Goal: Communication & Community: Answer question/provide support

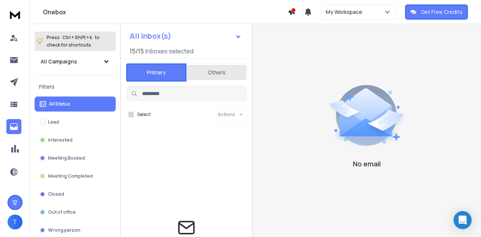
click at [76, 62] on button "All Campaigns" at bounding box center [75, 61] width 81 height 15
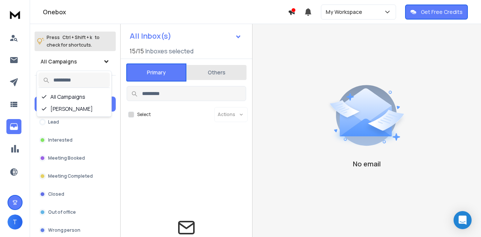
click at [284, 125] on div "No email" at bounding box center [367, 124] width 228 height 201
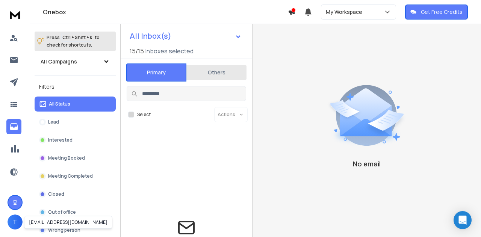
click at [18, 219] on span "T" at bounding box center [15, 222] width 15 height 15
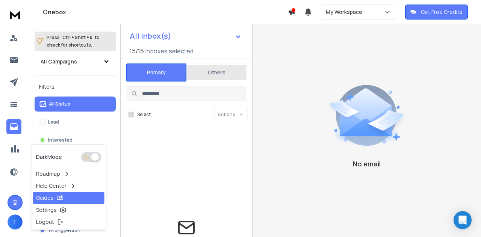
click at [54, 198] on link "Guides" at bounding box center [68, 198] width 71 height 12
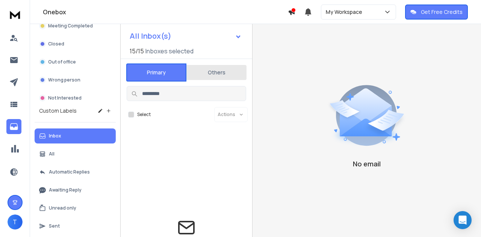
scroll to position [177, 0]
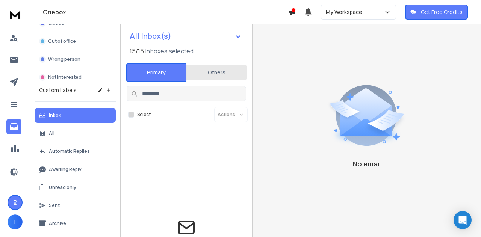
click at [65, 185] on p "Unread only" at bounding box center [62, 188] width 27 height 6
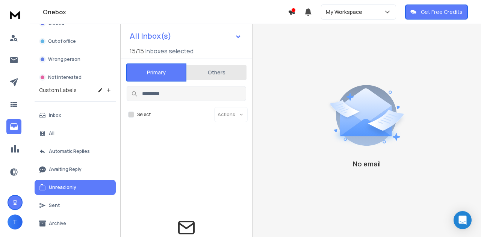
click at [64, 221] on p "Archive" at bounding box center [57, 224] width 17 height 6
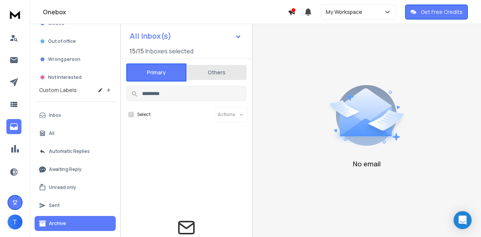
click at [71, 201] on button "Sent" at bounding box center [75, 205] width 81 height 15
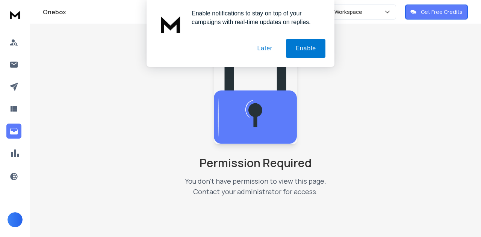
click at [267, 48] on button "Later" at bounding box center [265, 48] width 34 height 19
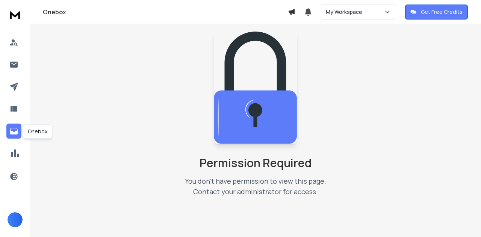
click at [14, 133] on icon at bounding box center [14, 131] width 8 height 7
click at [12, 147] on link at bounding box center [14, 153] width 17 height 17
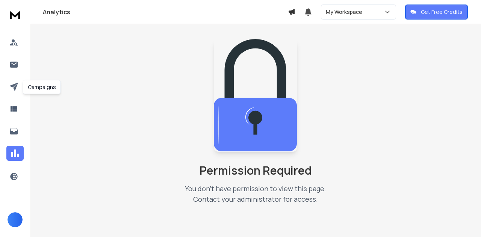
click at [14, 89] on icon at bounding box center [14, 87] width 8 height 8
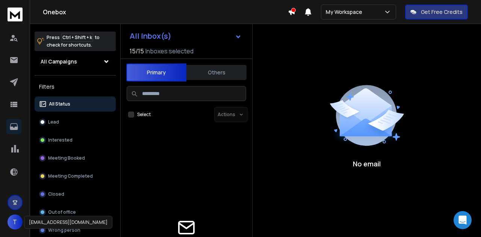
click at [20, 223] on span "T" at bounding box center [15, 222] width 15 height 15
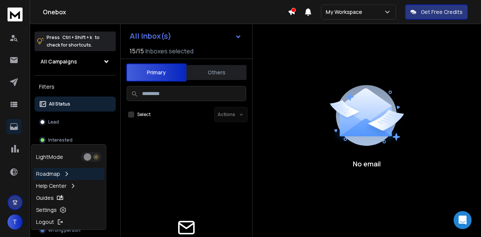
click at [86, 157] on button "button" at bounding box center [91, 157] width 20 height 10
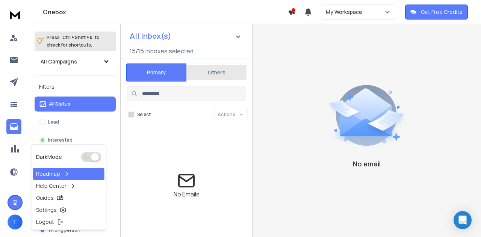
scroll to position [48, 0]
click at [201, 141] on div "No Emails" at bounding box center [187, 170] width 126 height 176
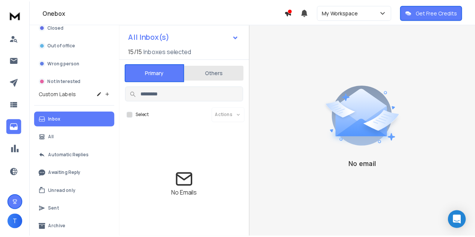
scroll to position [177, 0]
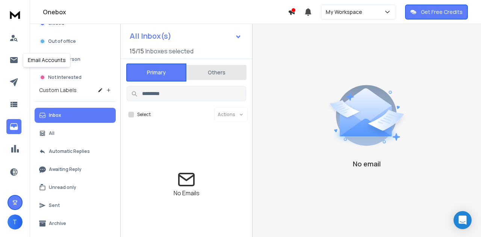
click at [15, 58] on icon at bounding box center [14, 60] width 8 height 6
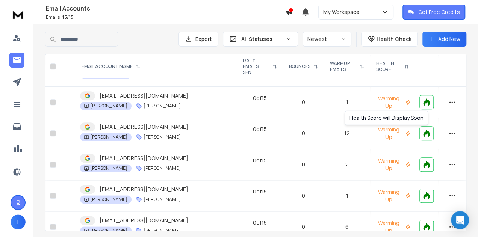
scroll to position [244, 0]
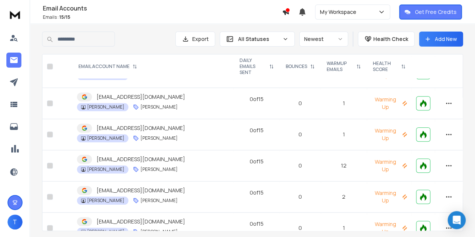
click at [251, 163] on td "0 of 15" at bounding box center [257, 160] width 46 height 20
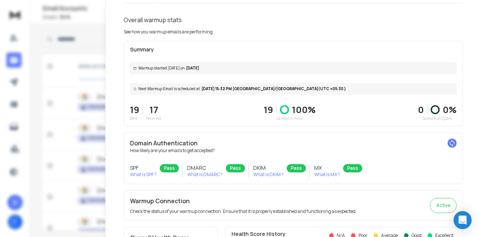
scroll to position [3, 0]
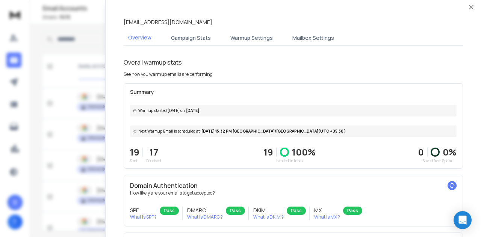
click at [70, 67] on div at bounding box center [240, 118] width 481 height 237
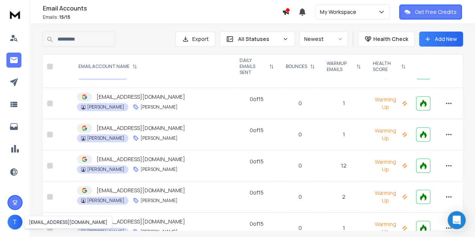
click at [13, 222] on span "T" at bounding box center [15, 222] width 15 height 15
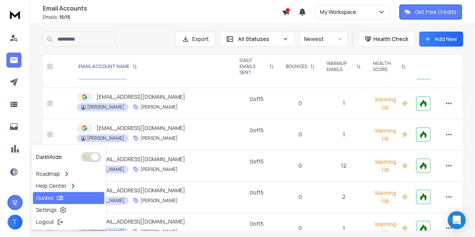
click at [54, 198] on link "Guides" at bounding box center [68, 198] width 71 height 12
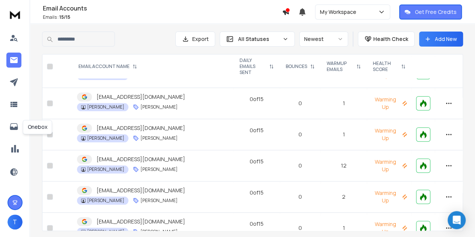
click at [12, 130] on icon at bounding box center [14, 126] width 8 height 7
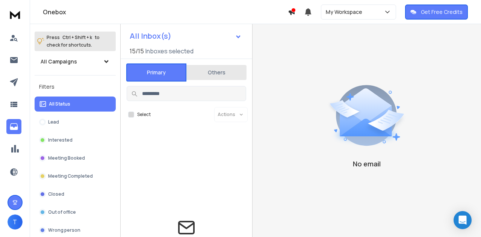
click at [172, 36] on button "All Inbox(s)" at bounding box center [186, 36] width 124 height 15
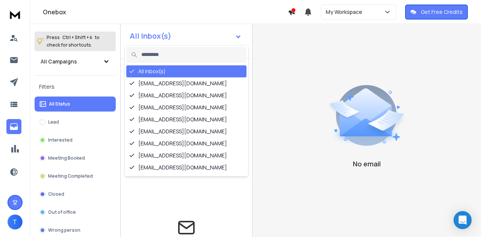
click at [139, 69] on div "All Inbox(s)" at bounding box center [186, 71] width 120 height 12
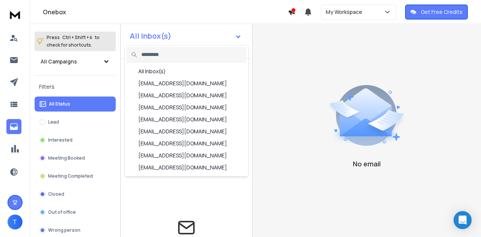
click at [160, 50] on input at bounding box center [186, 54] width 120 height 15
paste input "**********"
type input "**********"
click at [169, 55] on input "**********" at bounding box center [186, 54] width 120 height 15
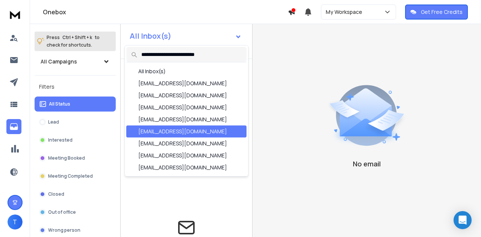
click at [177, 130] on div "[EMAIL_ADDRESS][DOMAIN_NAME]" at bounding box center [186, 132] width 120 height 12
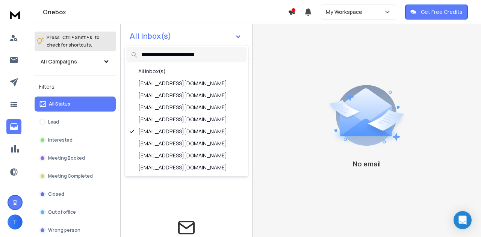
click at [303, 171] on div "No email" at bounding box center [367, 124] width 228 height 201
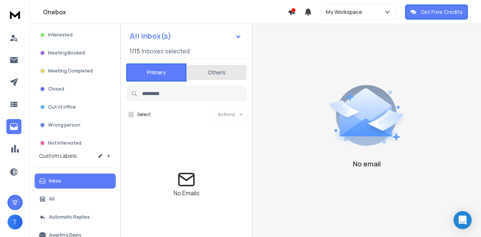
scroll to position [150, 0]
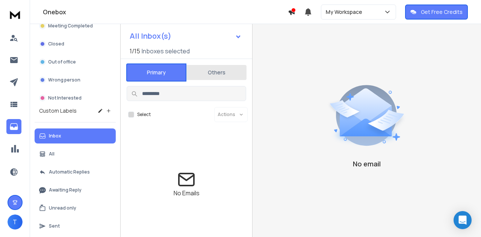
click at [65, 225] on button "Sent" at bounding box center [75, 226] width 81 height 15
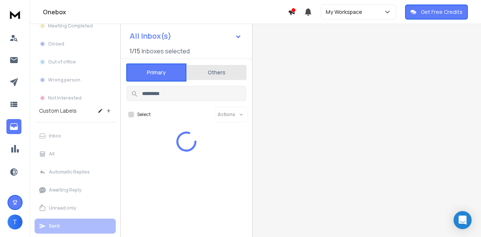
scroll to position [0, 0]
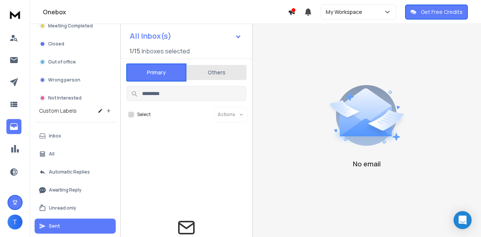
click at [74, 207] on p "Unread only" at bounding box center [62, 208] width 27 height 6
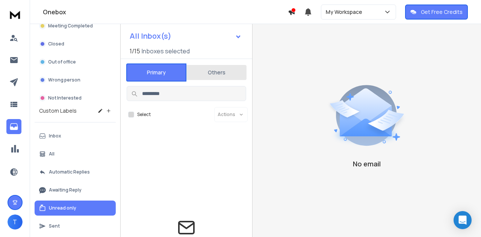
click at [78, 197] on button "Awaiting Reply" at bounding box center [75, 190] width 81 height 15
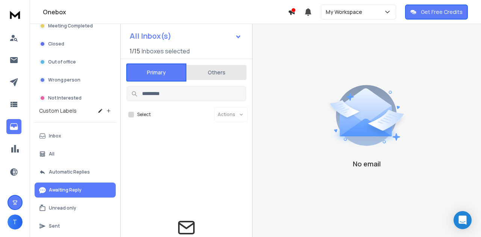
click at [80, 176] on div "Automatic Replies" at bounding box center [64, 172] width 51 height 9
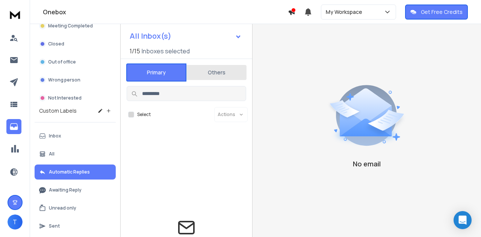
click at [74, 155] on button "All" at bounding box center [75, 154] width 81 height 15
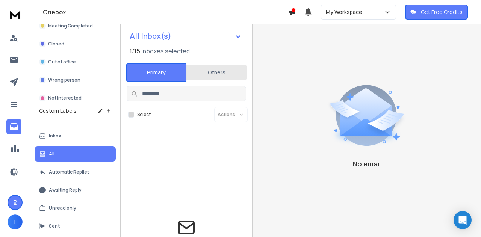
click at [73, 139] on button "Inbox" at bounding box center [75, 136] width 81 height 15
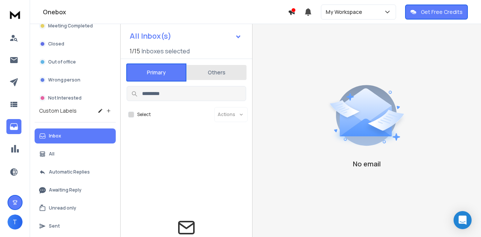
click at [159, 37] on div "All Inbox(s)" at bounding box center [151, 36] width 42 height 8
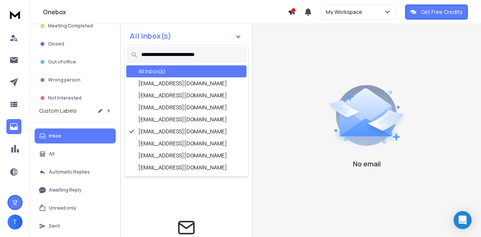
click at [142, 72] on div "All Inbox(s)" at bounding box center [186, 71] width 120 height 12
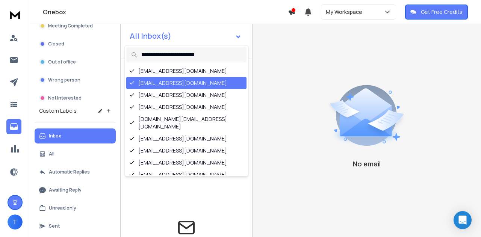
scroll to position [89, 0]
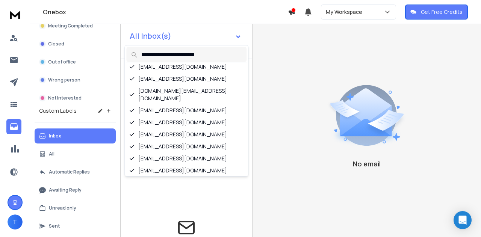
click at [294, 85] on div "No email" at bounding box center [367, 124] width 228 height 201
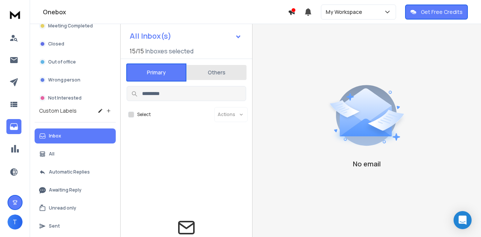
click at [356, 15] on p "My Workspace" at bounding box center [345, 12] width 39 height 8
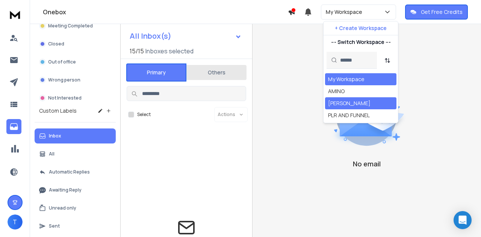
click at [346, 99] on div "[PERSON_NAME]" at bounding box center [360, 103] width 71 height 12
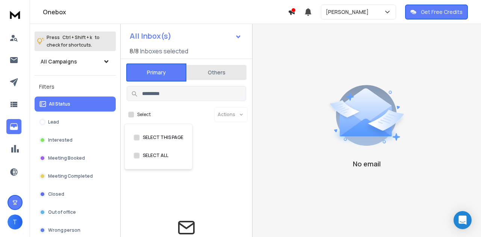
click at [139, 136] on div "SELECT THIS PAGE" at bounding box center [159, 138] width 50 height 6
click at [137, 138] on button "SELECT THIS PAGE" at bounding box center [137, 138] width 6 height 6
click at [148, 155] on button "SELECT THIS PAGE" at bounding box center [147, 156] width 6 height 6
click at [142, 138] on button "SELECT THIS PAGE" at bounding box center [140, 138] width 6 height 6
click at [239, 115] on div "Actions" at bounding box center [230, 114] width 33 height 15
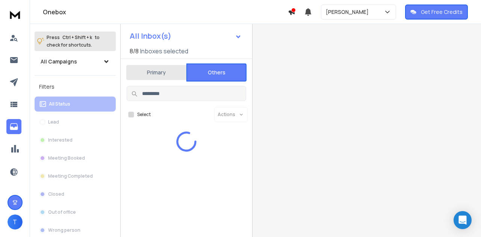
click at [216, 74] on button "Others" at bounding box center [216, 73] width 60 height 18
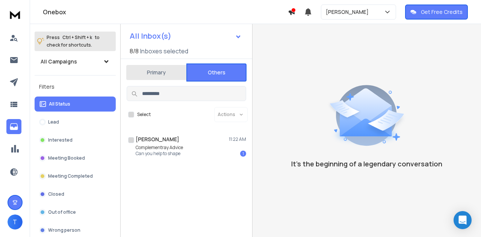
click at [180, 146] on p "Complementray Advice" at bounding box center [159, 148] width 47 height 6
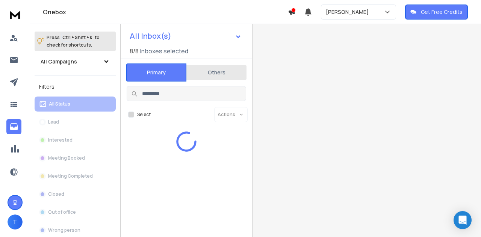
click at [169, 76] on button "Primary" at bounding box center [156, 73] width 60 height 18
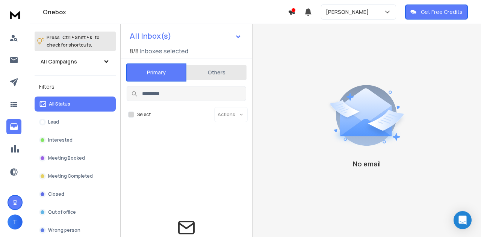
click at [161, 95] on input at bounding box center [187, 93] width 120 height 15
click at [202, 75] on button "Others" at bounding box center [216, 72] width 60 height 17
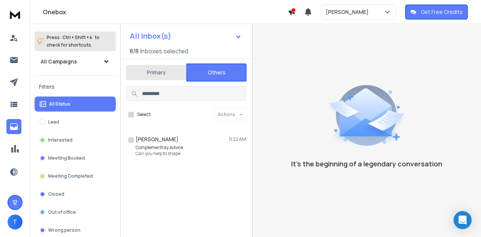
click at [177, 145] on p "Complementray Advice" at bounding box center [159, 148] width 47 height 6
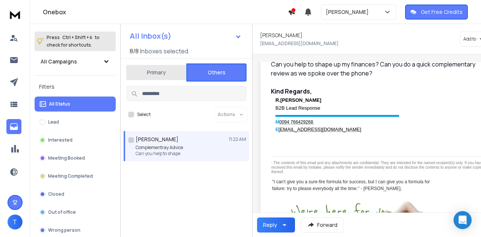
scroll to position [141, 0]
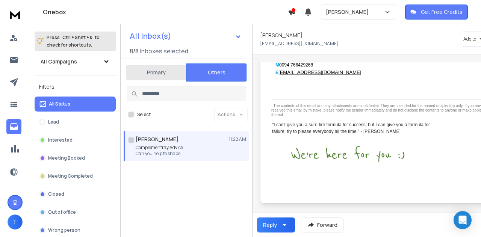
click at [276, 223] on div "Reply" at bounding box center [270, 225] width 14 height 8
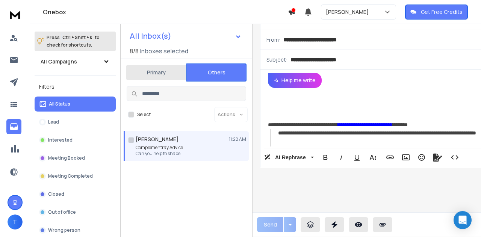
scroll to position [51, 0]
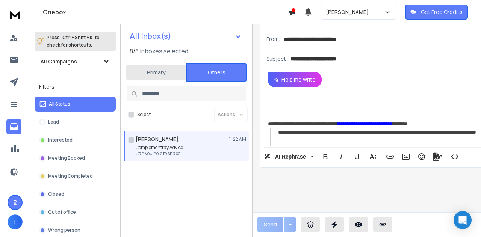
click at [307, 72] on button "Help me write" at bounding box center [295, 79] width 54 height 15
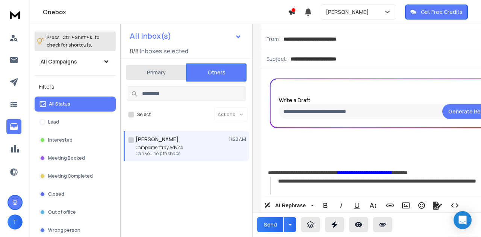
scroll to position [0, 0]
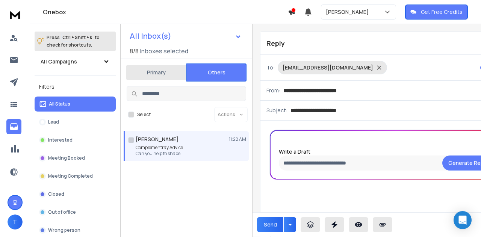
click at [296, 164] on input "text" at bounding box center [386, 163] width 215 height 15
click at [290, 138] on div "Write a Draft Generate Reply" at bounding box center [386, 155] width 234 height 50
click at [294, 163] on input "text" at bounding box center [386, 163] width 215 height 15
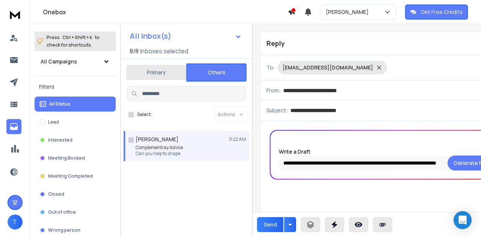
scroll to position [0, 39]
type input "**********"
click at [458, 165] on button "Generate Reply" at bounding box center [473, 163] width 51 height 15
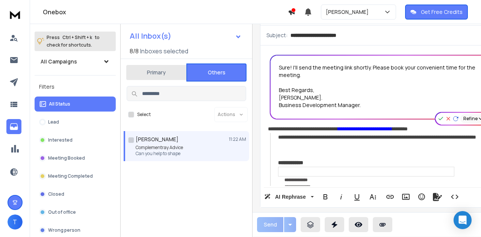
scroll to position [75, 0]
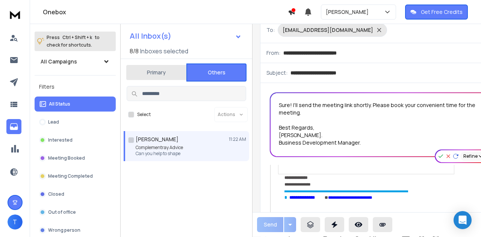
click at [442, 155] on polyline at bounding box center [441, 156] width 4 height 3
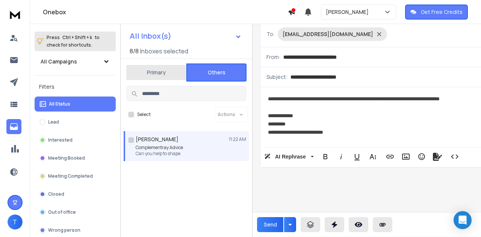
scroll to position [0, 0]
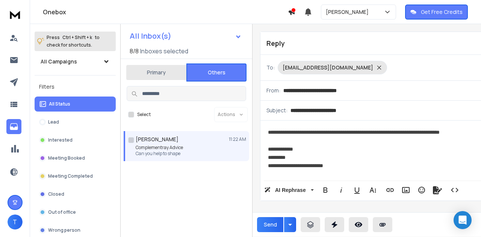
click at [269, 223] on button "Send" at bounding box center [270, 224] width 26 height 15
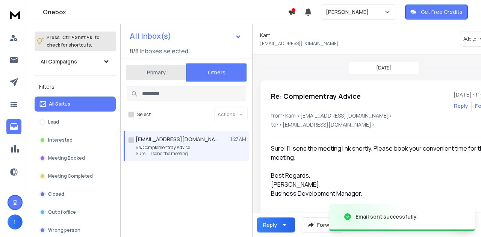
click at [64, 101] on p "All Status" at bounding box center [59, 104] width 21 height 6
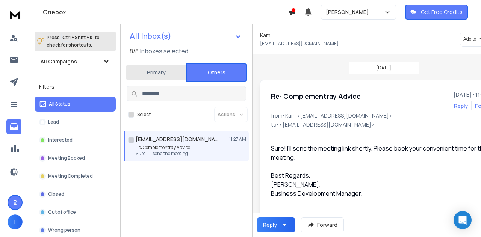
click at [64, 112] on div "All Status Lead Interested Meeting Booked Meeting Completed Closed Out of offic…" at bounding box center [75, 176] width 81 height 159
click at [64, 119] on button "Lead" at bounding box center [75, 122] width 81 height 15
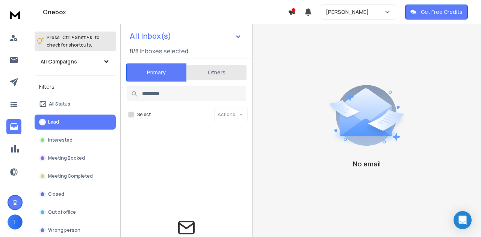
click at [70, 105] on button "All Status" at bounding box center [75, 104] width 81 height 15
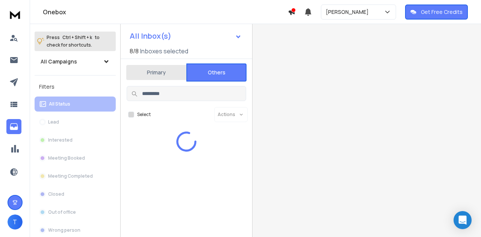
click at [218, 71] on button "Others" at bounding box center [216, 73] width 60 height 18
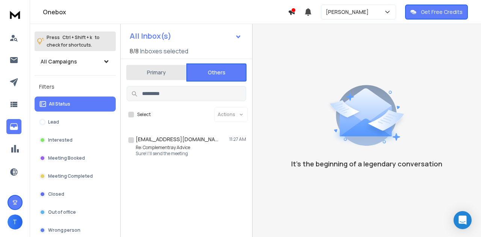
click at [184, 147] on p "Re: Complementray Advice" at bounding box center [163, 148] width 54 height 6
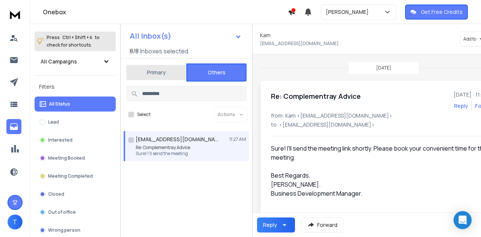
click at [154, 174] on div "[EMAIL_ADDRESS][DOMAIN_NAME] 11:27 AM Re: Complementray Advice Sure! I'll send …" at bounding box center [187, 170] width 132 height 81
click at [35, 138] on div "Press Ctrl + Shift + k to check for shortcuts. All Campaigns All Campaigns Filt…" at bounding box center [75, 142] width 90 height 237
click at [61, 138] on p "Interested" at bounding box center [60, 140] width 24 height 6
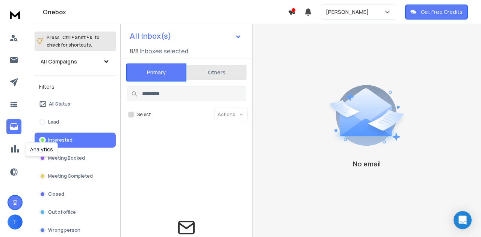
click at [16, 147] on icon at bounding box center [14, 148] width 11 height 11
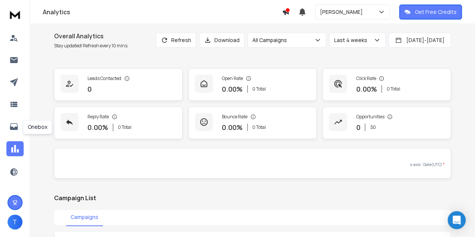
click at [15, 128] on icon at bounding box center [14, 126] width 8 height 7
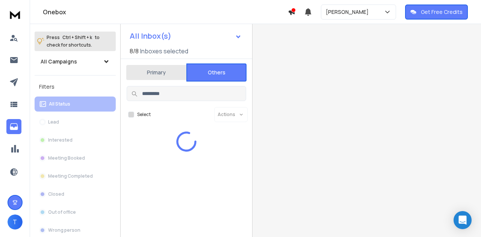
click at [207, 77] on button "Others" at bounding box center [216, 73] width 60 height 18
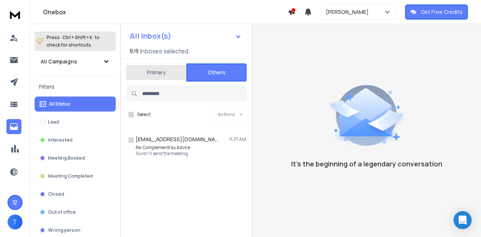
click at [174, 117] on div "Select Actions" at bounding box center [187, 113] width 132 height 18
click at [186, 147] on p "Re: Complementray Advice" at bounding box center [163, 148] width 54 height 6
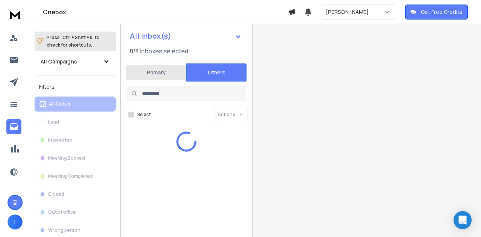
click at [210, 77] on button "Others" at bounding box center [216, 73] width 60 height 18
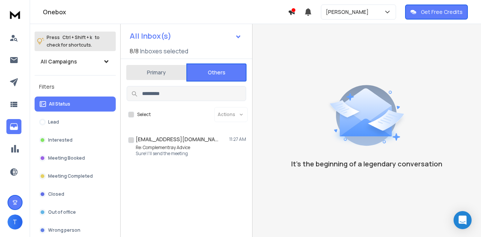
click at [192, 153] on div "Re: Complementray Advice Sure! I'll send the meeting" at bounding box center [191, 151] width 110 height 12
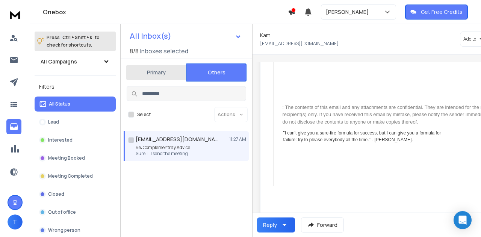
scroll to position [303, 0]
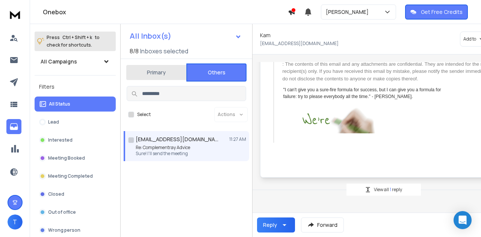
click at [386, 189] on p "View all 1 reply" at bounding box center [388, 190] width 28 height 6
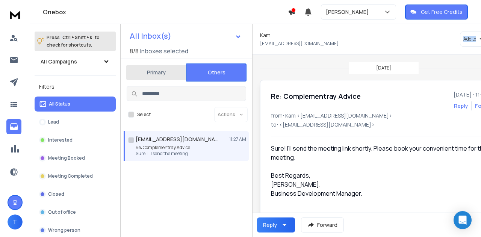
scroll to position [0, 41]
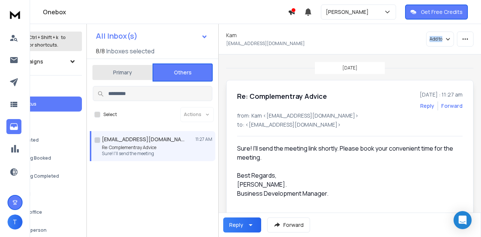
drag, startPoint x: 414, startPoint y: 45, endPoint x: 481, endPoint y: 42, distance: 66.6
click at [481, 42] on div "Press Ctrl + Shift + k to check for shortcuts. All Campaigns All Campaigns Filt…" at bounding box center [255, 142] width 451 height 237
click at [436, 44] on div "Add to" at bounding box center [440, 39] width 27 height 14
click at [397, 42] on div "Add to" at bounding box center [412, 39] width 121 height 15
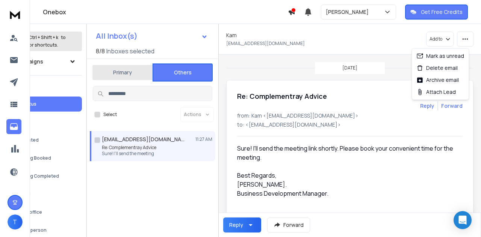
click at [466, 37] on button "button" at bounding box center [465, 39] width 17 height 15
click at [155, 142] on h1 "[EMAIL_ADDRESS][DOMAIN_NAME]" at bounding box center [143, 140] width 83 height 8
click at [339, 64] on div "[DATE]" at bounding box center [350, 68] width 70 height 12
click at [117, 111] on div "Select Actions" at bounding box center [153, 113] width 132 height 18
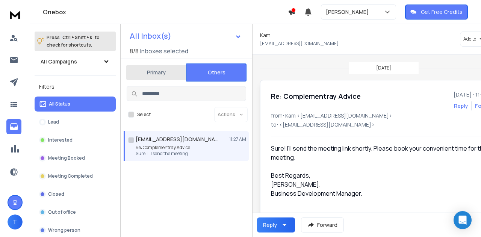
click at [115, 69] on div "Press Ctrl + Shift + k to check for shortcuts. All Campaigns All Campaigns Filt…" at bounding box center [255, 142] width 451 height 237
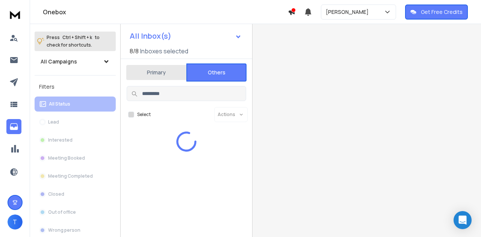
click at [232, 74] on button "Others" at bounding box center [216, 73] width 60 height 18
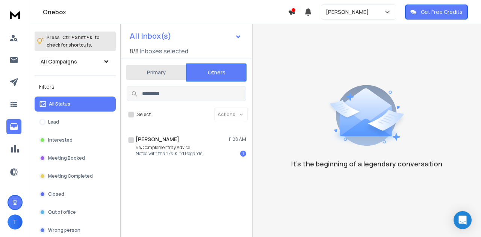
click at [201, 147] on p "Re: Complementray Advice" at bounding box center [170, 148] width 68 height 6
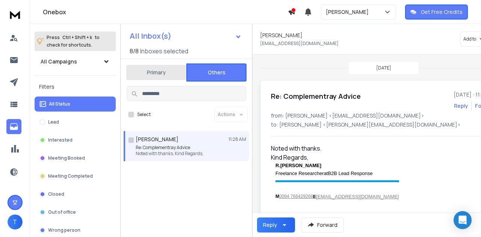
click at [306, 15] on div "COLIN Get Free Credits" at bounding box center [378, 12] width 180 height 15
click at [309, 14] on icon at bounding box center [308, 12] width 7 height 8
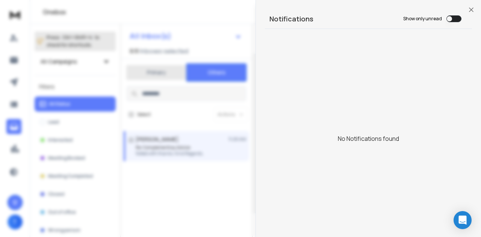
click at [454, 24] on div "Notifications Show only unread" at bounding box center [368, 19] width 207 height 20
click at [454, 21] on button "Show only unread" at bounding box center [453, 18] width 15 height 7
click at [449, 21] on button "Show only unread" at bounding box center [453, 18] width 15 height 7
click at [446, 18] on button "Show only unread" at bounding box center [453, 18] width 15 height 7
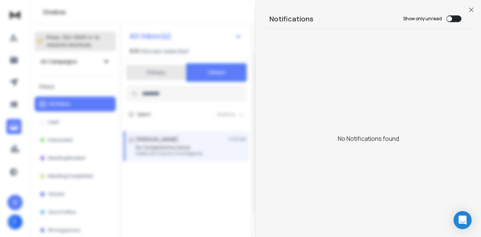
drag, startPoint x: 207, startPoint y: 163, endPoint x: 233, endPoint y: 135, distance: 39.1
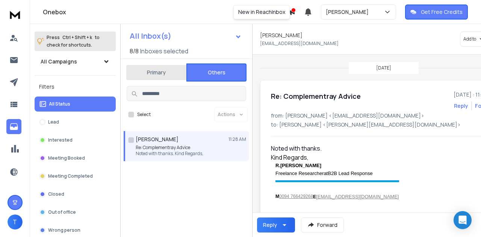
click at [295, 13] on icon at bounding box center [292, 12] width 8 height 8
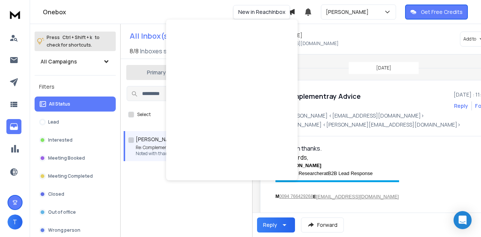
click at [295, 14] on icon at bounding box center [292, 12] width 6 height 6
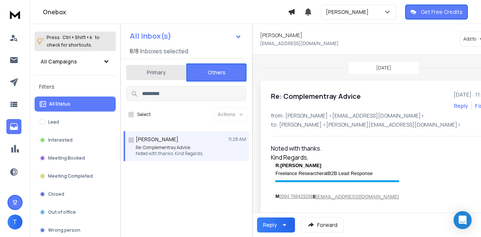
click at [295, 14] on icon at bounding box center [292, 12] width 6 height 6
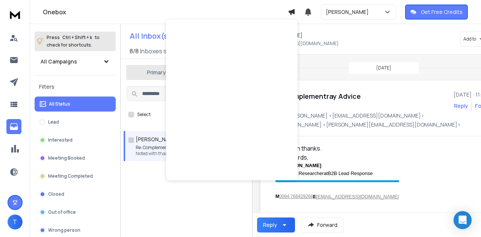
click at [83, 151] on button "Meeting Booked" at bounding box center [75, 158] width 81 height 15
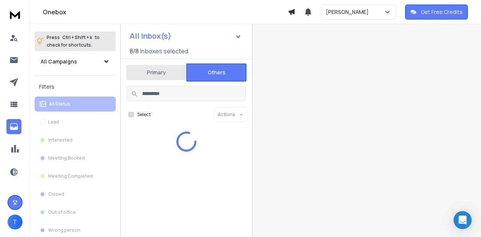
click at [223, 72] on button "Others" at bounding box center [216, 73] width 60 height 18
